Goal: Communication & Community: Answer question/provide support

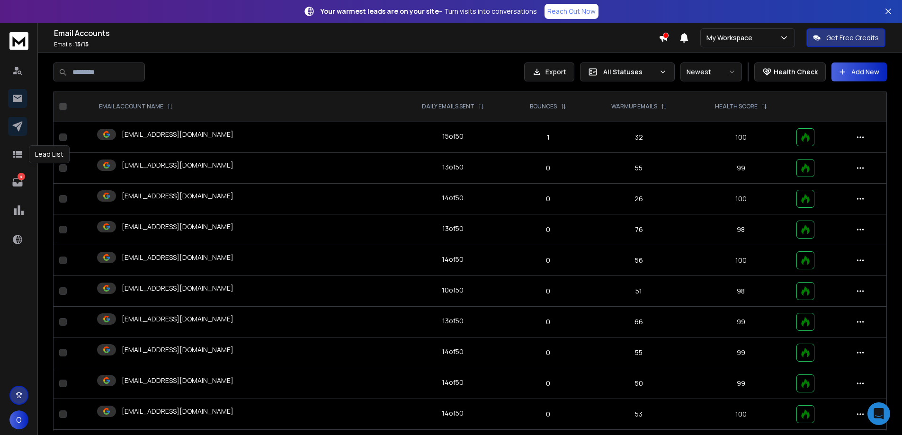
click at [14, 128] on icon at bounding box center [17, 126] width 11 height 11
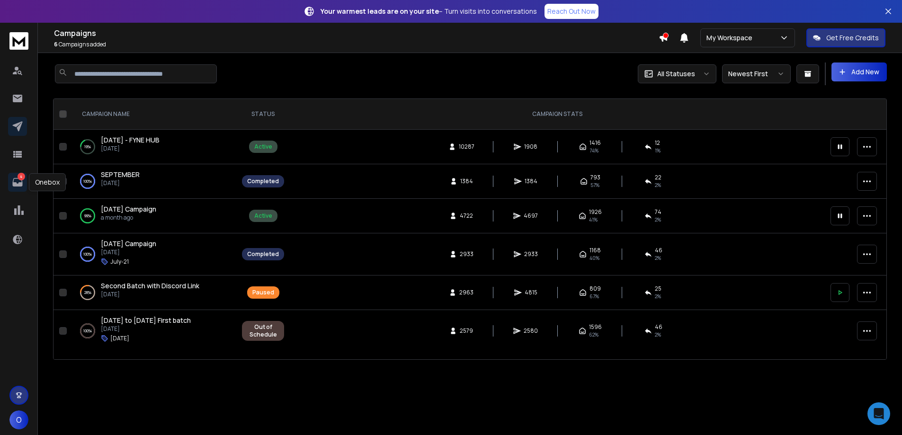
click at [12, 177] on icon at bounding box center [17, 182] width 11 height 11
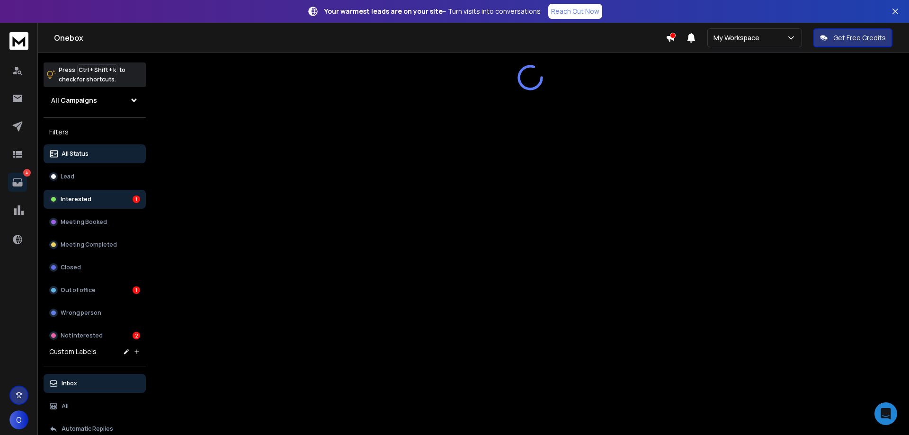
click at [115, 203] on button "Interested 1" at bounding box center [95, 199] width 102 height 19
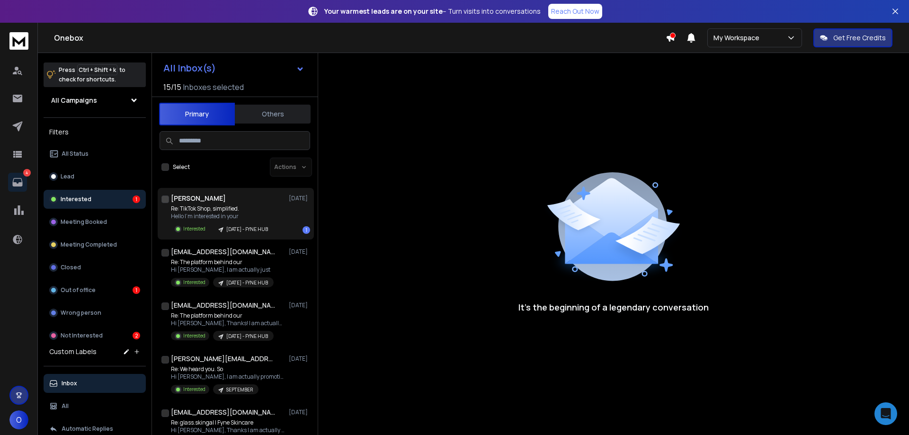
click at [250, 196] on div "[PERSON_NAME] [DATE]" at bounding box center [240, 198] width 139 height 9
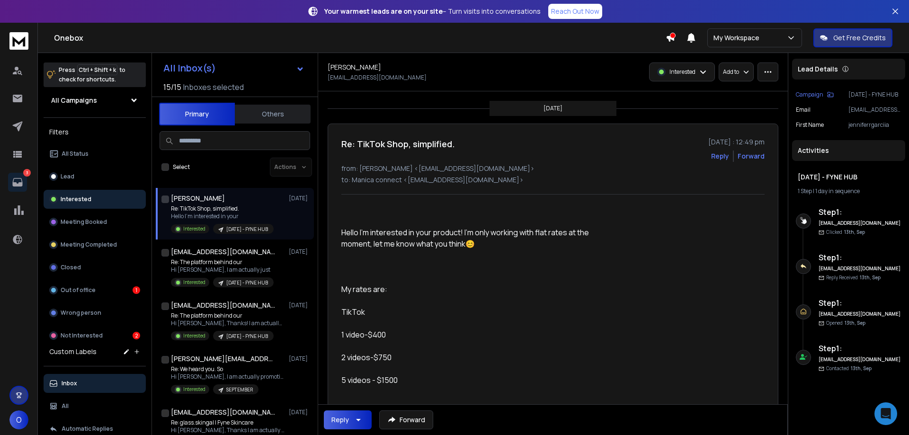
click at [444, 228] on p "Hello I’m interested in your product! I’m only working with flat rates at the m…" at bounding box center [479, 238] width 276 height 23
click at [586, 258] on div "Hello I’m interested in your product! I’m only working with flat rates at the m…" at bounding box center [479, 317] width 276 height 204
click at [347, 417] on div "Reply" at bounding box center [340, 419] width 18 height 9
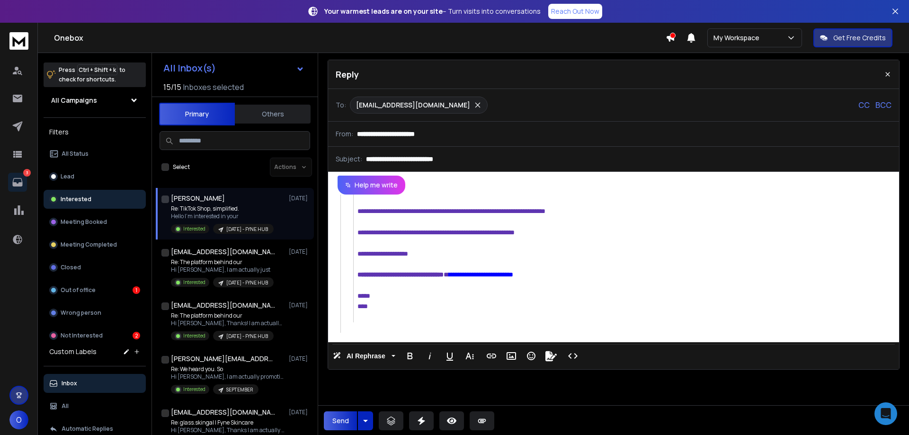
scroll to position [369, 0]
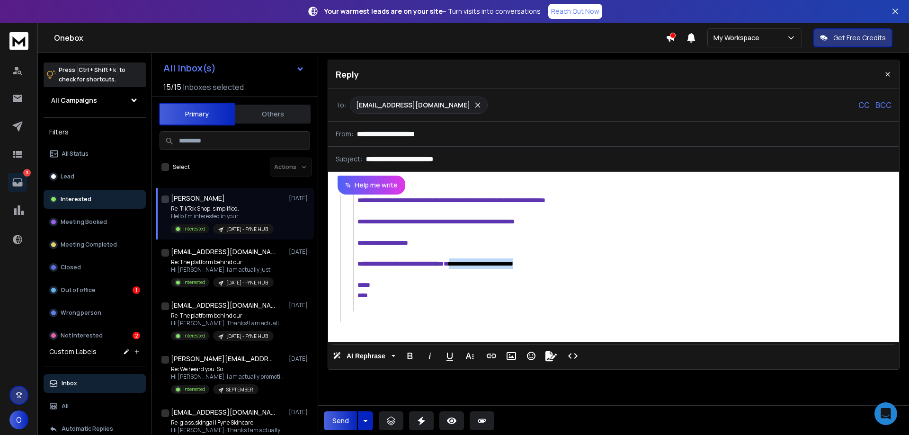
copy link "**********"
drag, startPoint x: 574, startPoint y: 267, endPoint x: 478, endPoint y: 267, distance: 96.1
click at [478, 267] on div "**********" at bounding box center [619, 263] width 524 height 10
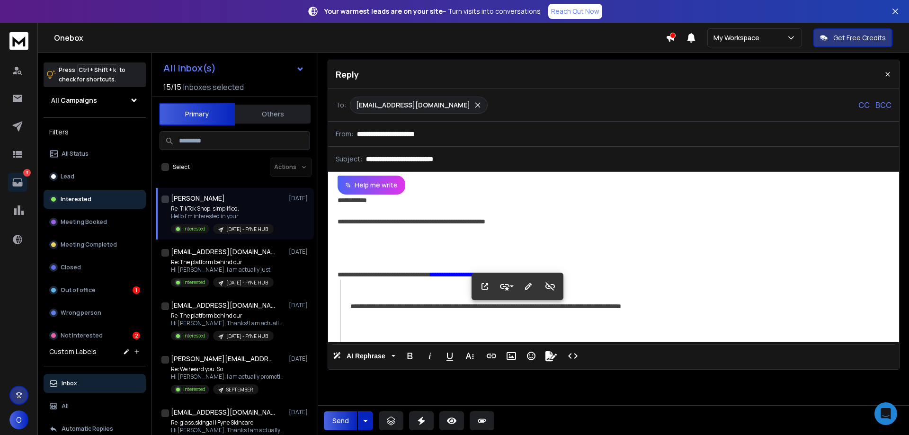
scroll to position [0, 0]
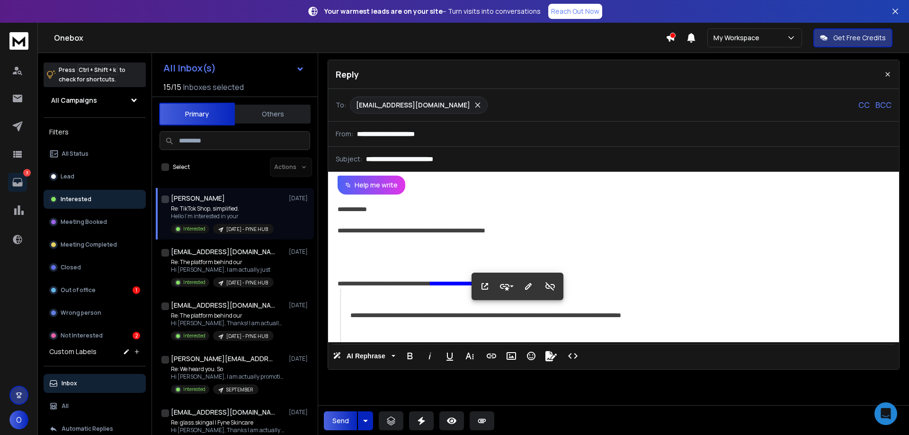
click at [379, 259] on div at bounding box center [612, 262] width 549 height 10
click at [382, 245] on div at bounding box center [612, 241] width 549 height 10
click at [376, 252] on div at bounding box center [612, 251] width 549 height 10
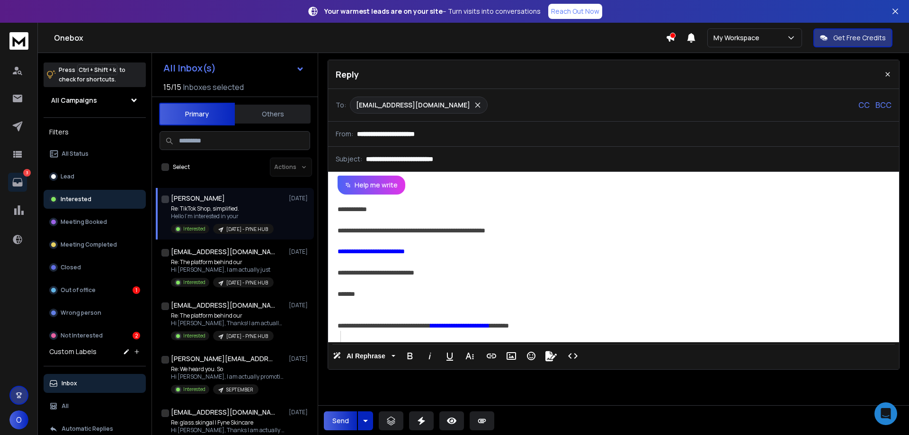
click at [344, 421] on button "Send" at bounding box center [340, 420] width 33 height 19
